Goal: Navigation & Orientation: Find specific page/section

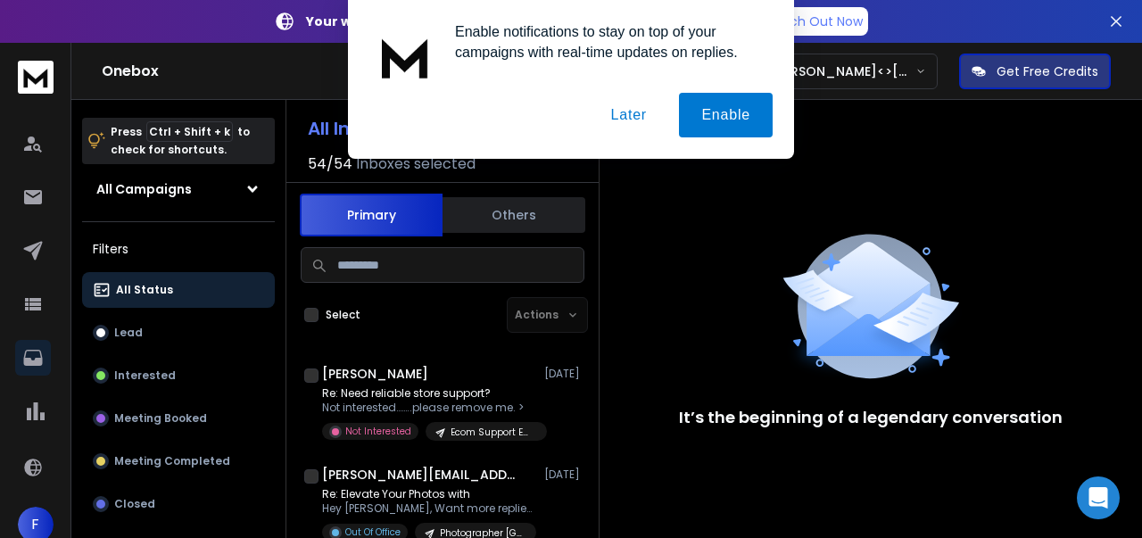
click at [408, 45] on img at bounding box center [404, 56] width 71 height 71
click at [619, 126] on button "Later" at bounding box center [628, 115] width 80 height 45
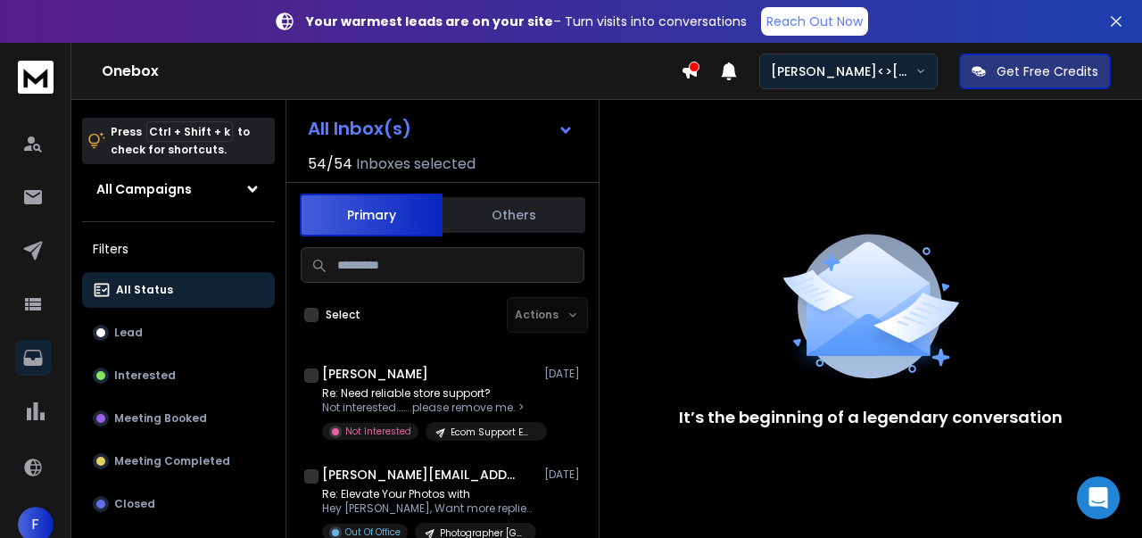
click at [839, 80] on button "[PERSON_NAME]<>[PERSON_NAME]" at bounding box center [848, 72] width 178 height 36
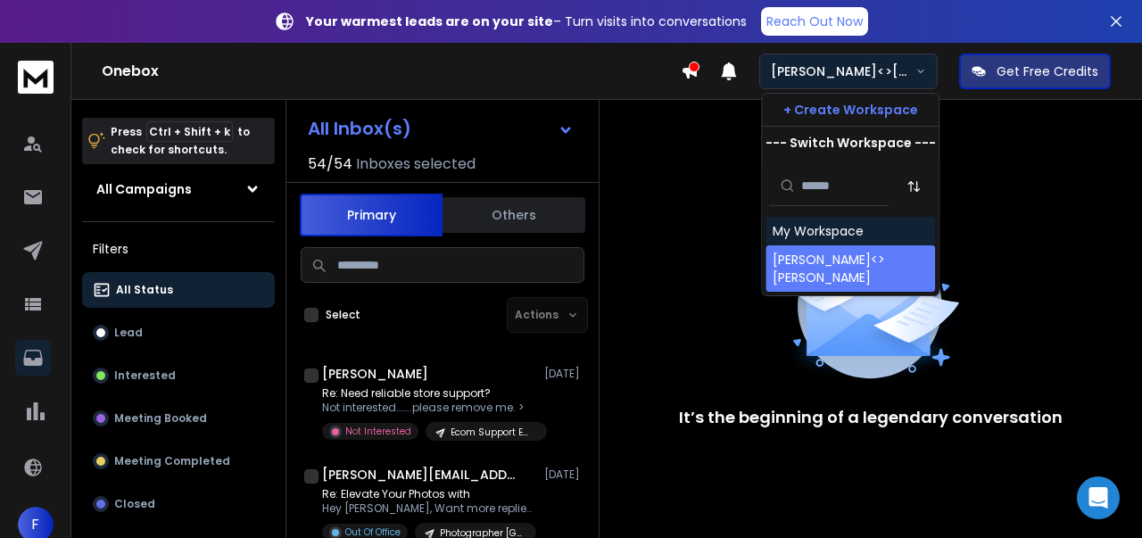
click at [839, 80] on button "[PERSON_NAME]<>[PERSON_NAME]" at bounding box center [848, 72] width 178 height 36
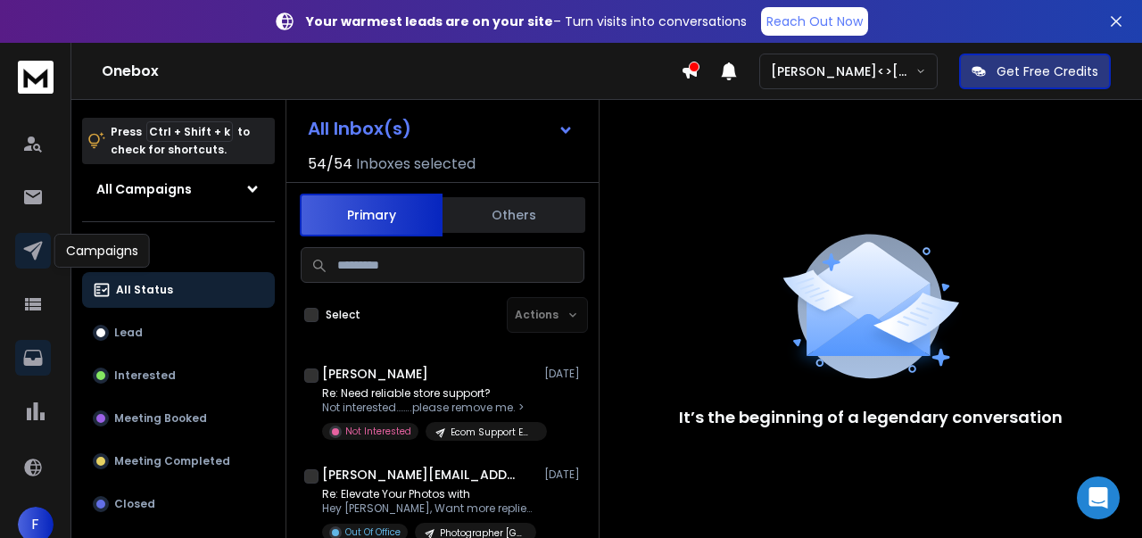
click at [29, 238] on link at bounding box center [33, 251] width 36 height 36
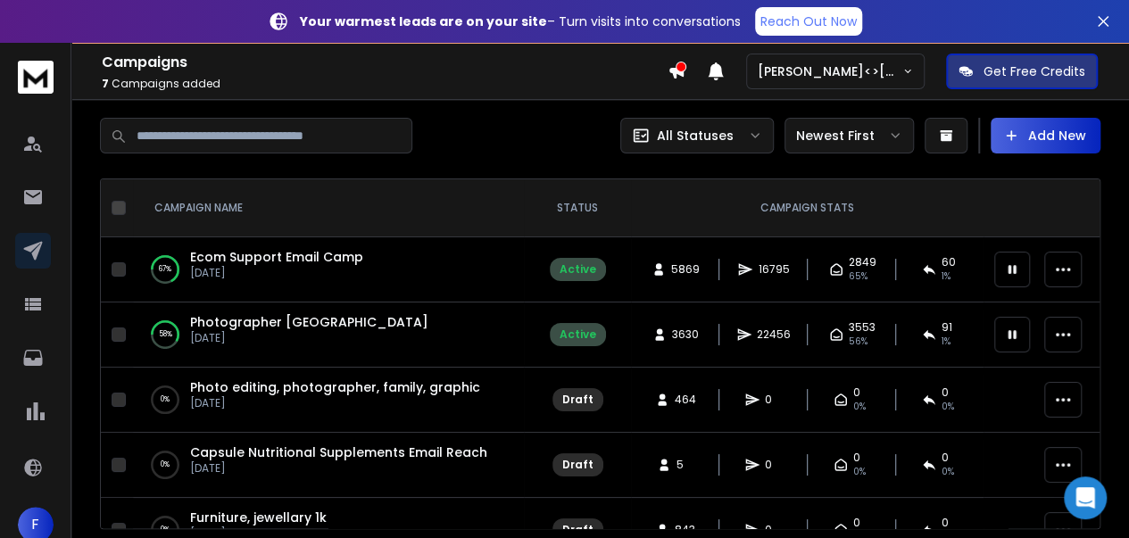
click at [1094, 17] on div "Your warmest leads are on your site – Turn visits into conversations Reach Out …" at bounding box center [564, 21] width 1129 height 43
click at [1103, 18] on icon at bounding box center [1103, 21] width 16 height 16
